Goal: Task Accomplishment & Management: Use online tool/utility

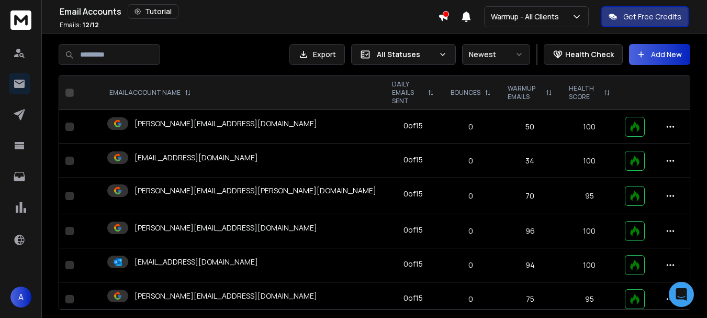
click at [661, 57] on button "Add New" at bounding box center [659, 54] width 61 height 21
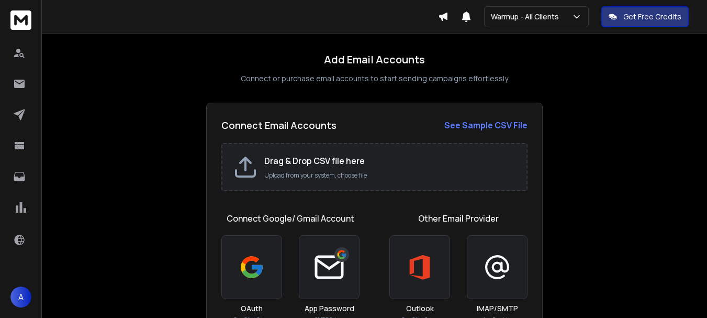
click at [240, 276] on icon at bounding box center [252, 266] width 26 height 31
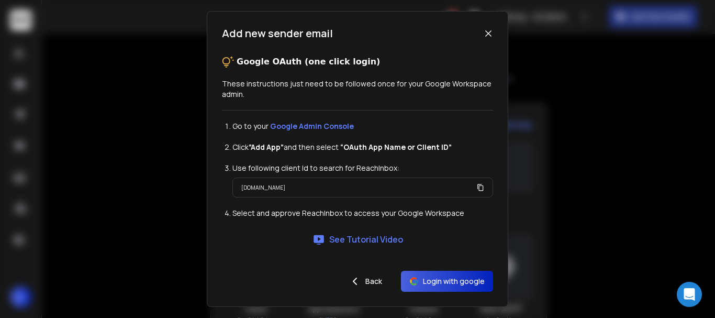
click at [319, 131] on ul "Go to your Google Admin Console Click ”Add App” and then select “OAuth App Name…" at bounding box center [362, 169] width 261 height 97
click at [322, 128] on link "Google Admin Console" at bounding box center [312, 126] width 84 height 10
